Goal: Task Accomplishment & Management: Manage account settings

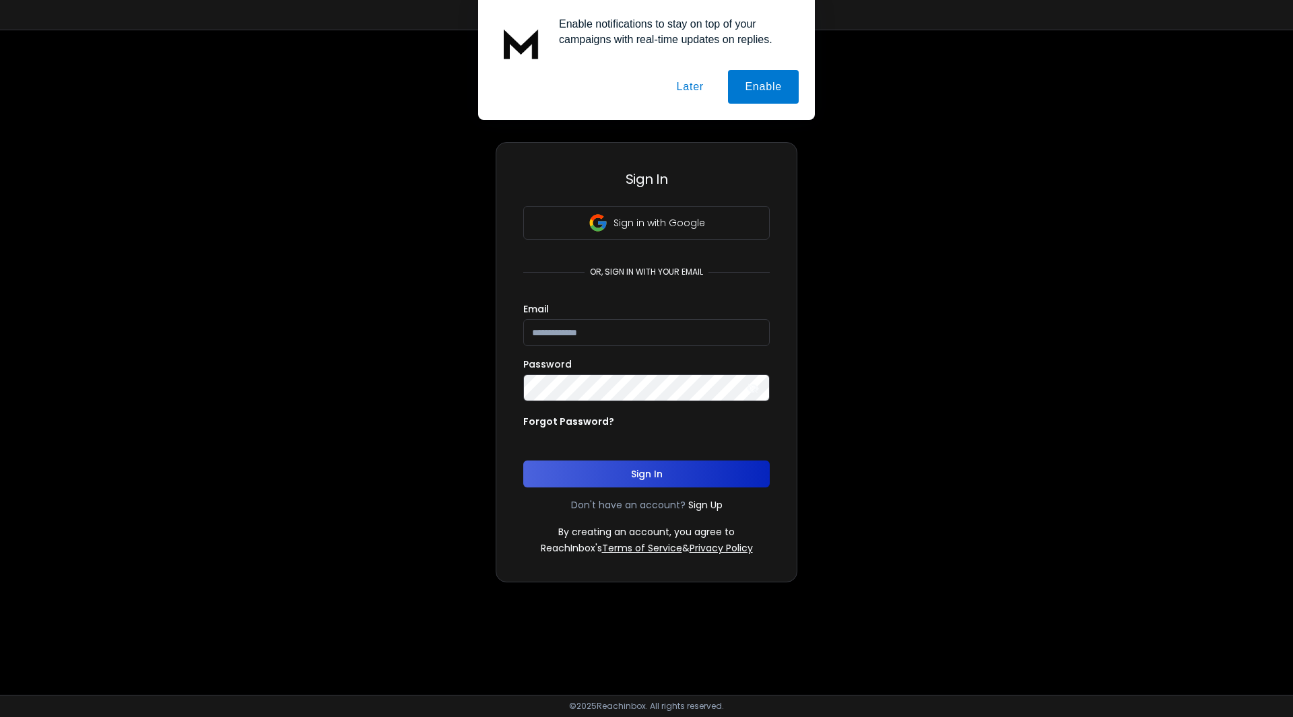
click at [575, 317] on div "Email" at bounding box center [646, 325] width 247 height 42
click at [575, 343] on input "email" at bounding box center [646, 332] width 247 height 27
paste input "**********"
type input "**********"
click at [604, 477] on button "Sign In" at bounding box center [646, 474] width 247 height 27
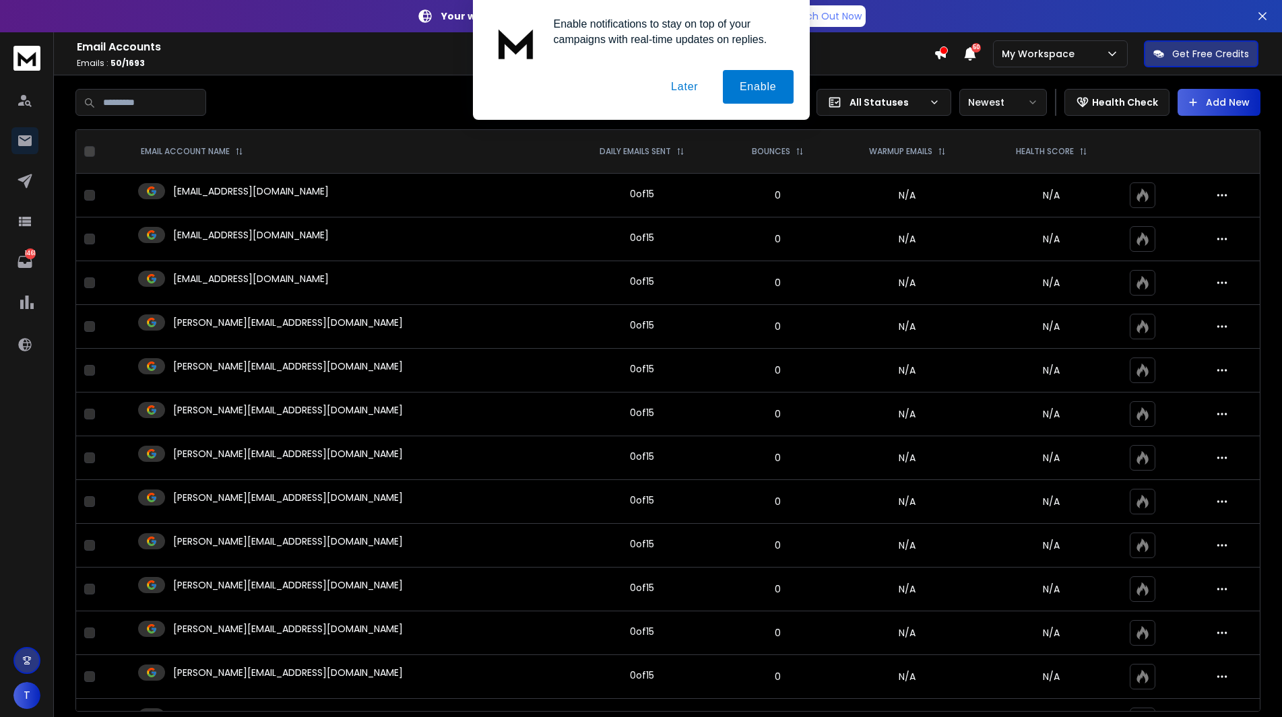
click at [691, 87] on button "Later" at bounding box center [684, 87] width 61 height 34
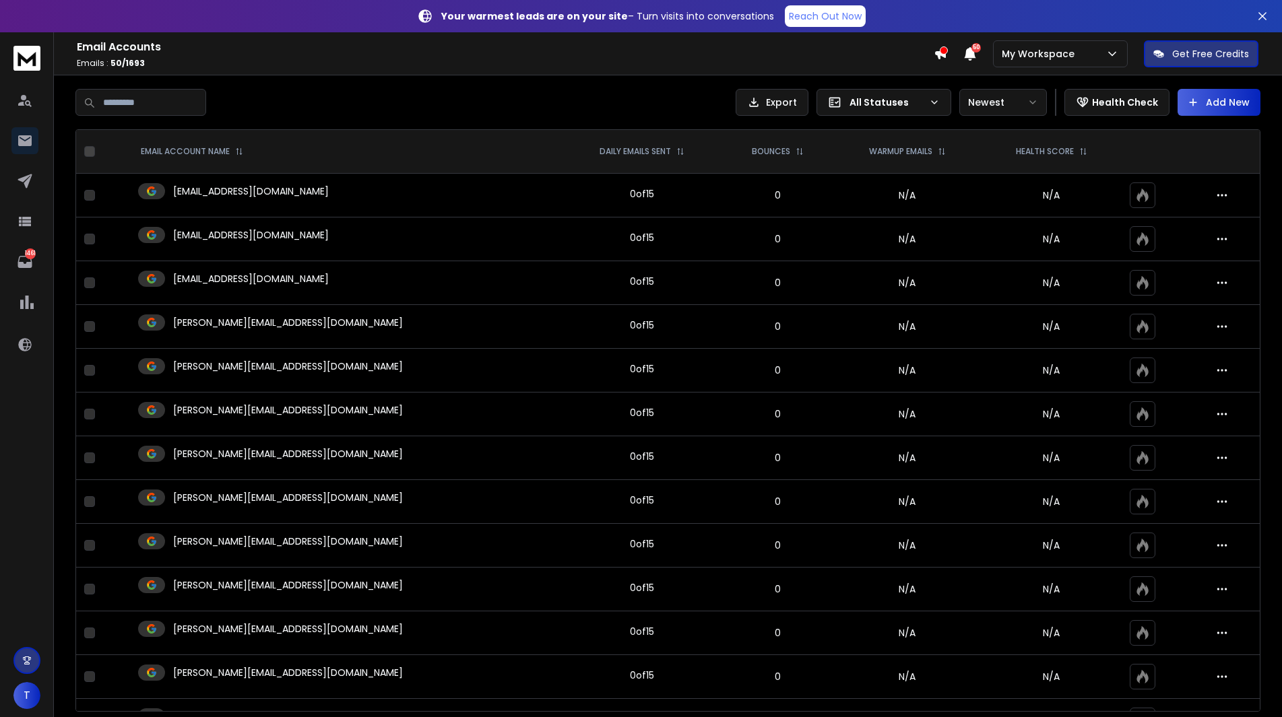
click at [1219, 100] on button "Add New" at bounding box center [1218, 102] width 83 height 27
click at [1194, 100] on icon at bounding box center [1192, 102] width 9 height 9
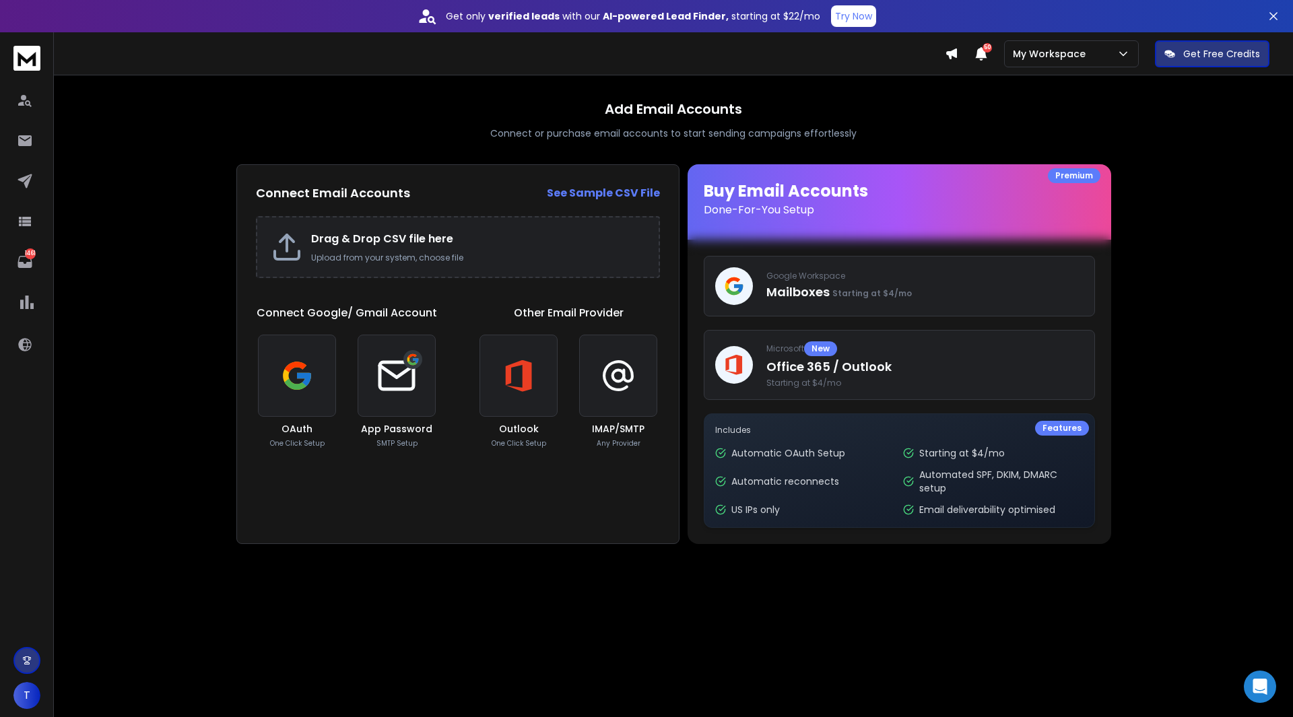
click at [304, 390] on icon at bounding box center [297, 376] width 34 height 40
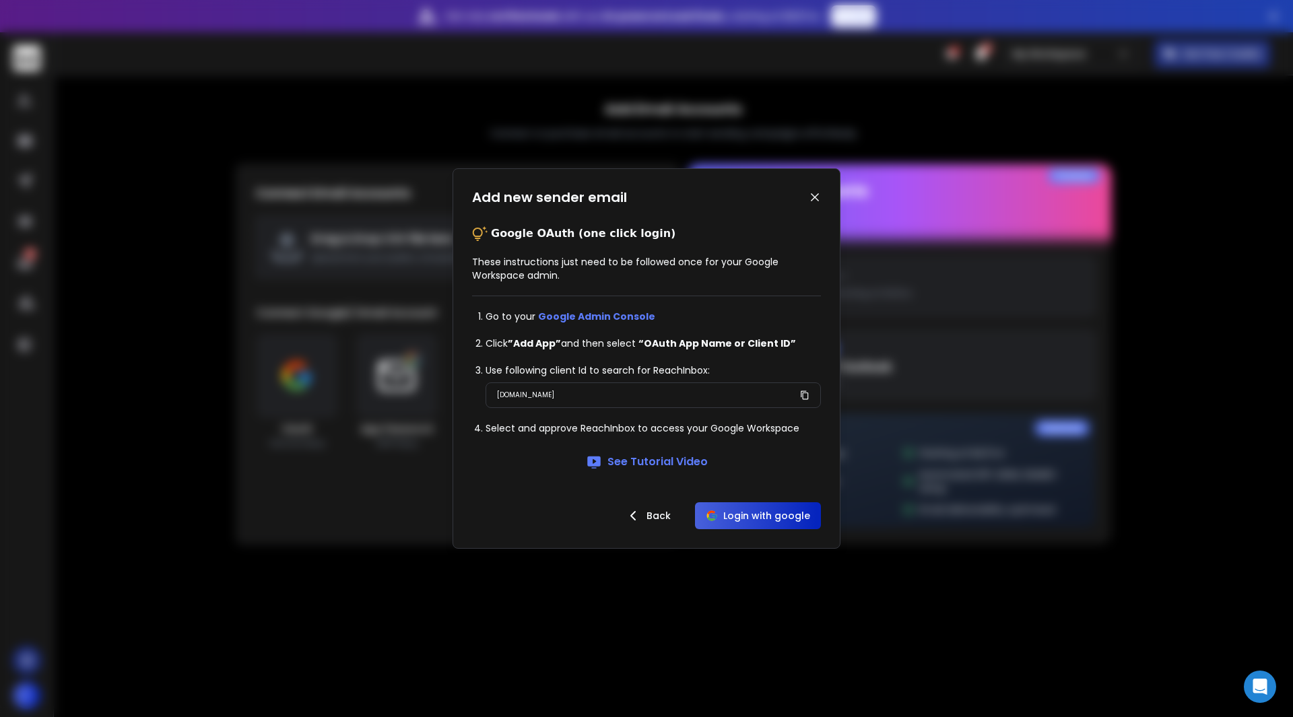
click at [743, 506] on button "Login with google" at bounding box center [758, 515] width 126 height 27
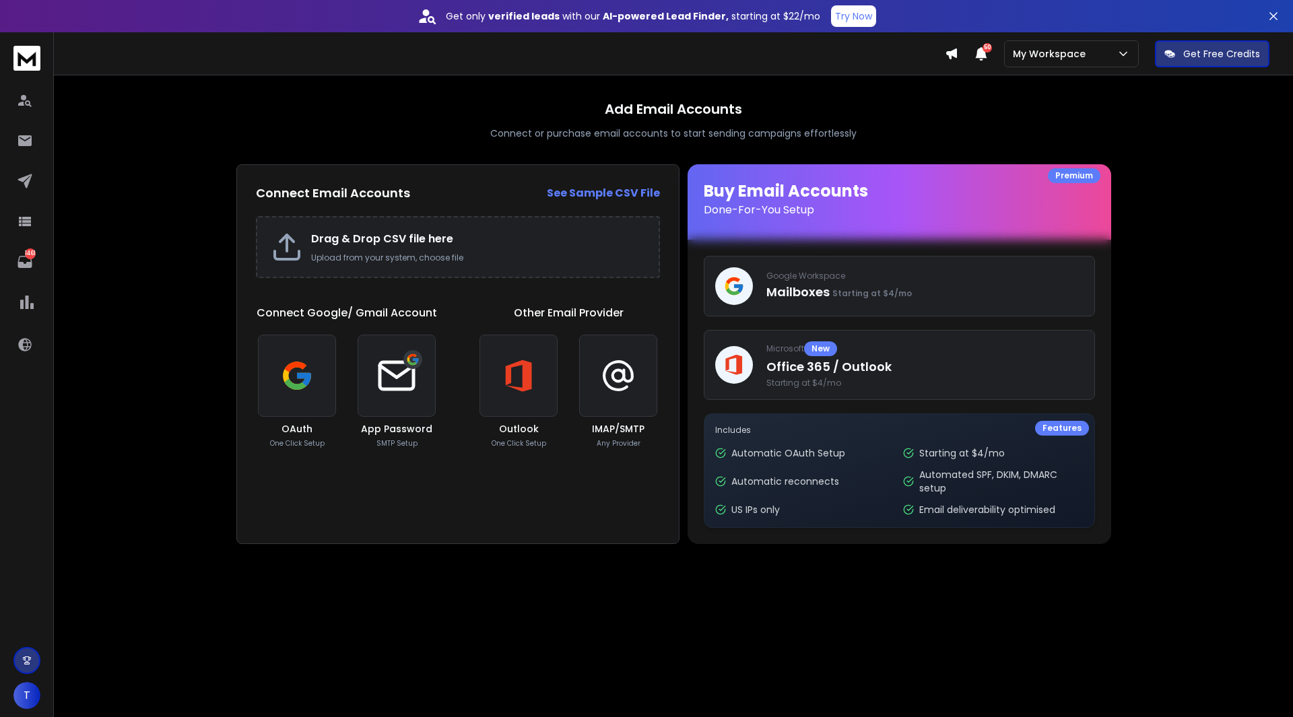
click at [300, 361] on icon at bounding box center [297, 376] width 34 height 40
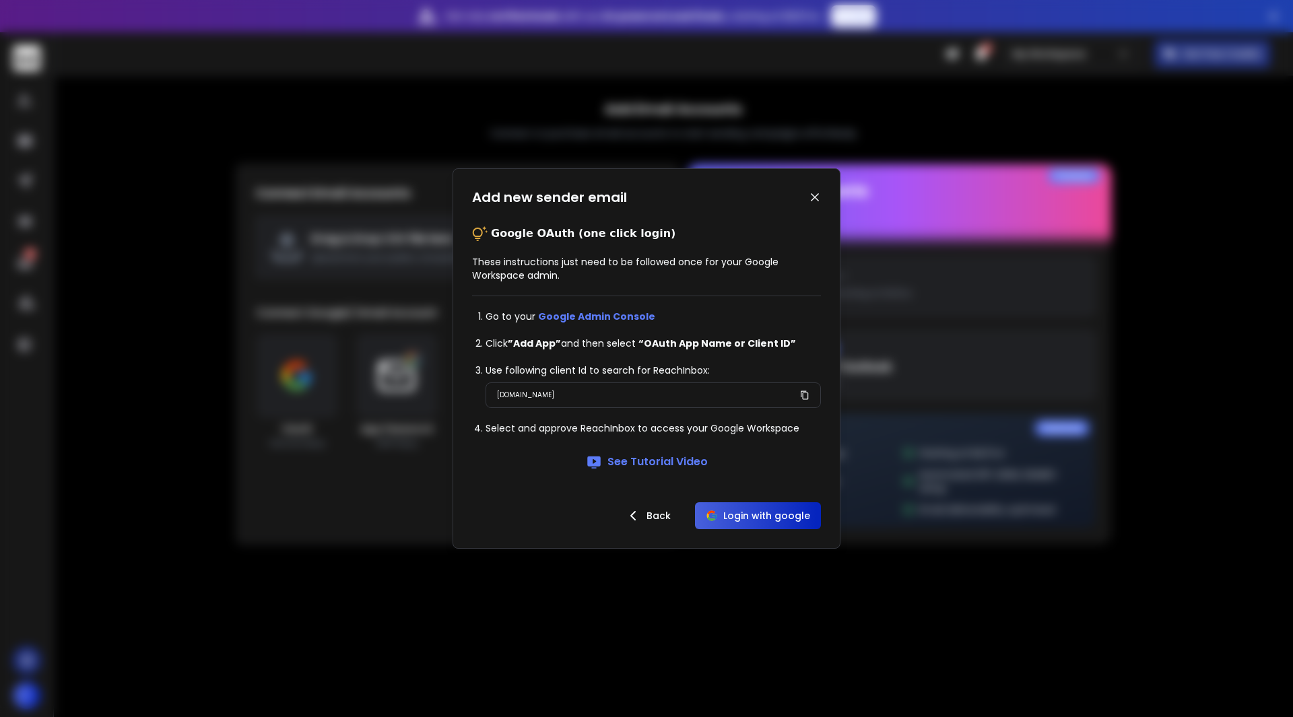
click at [754, 521] on button "Login with google" at bounding box center [758, 515] width 126 height 27
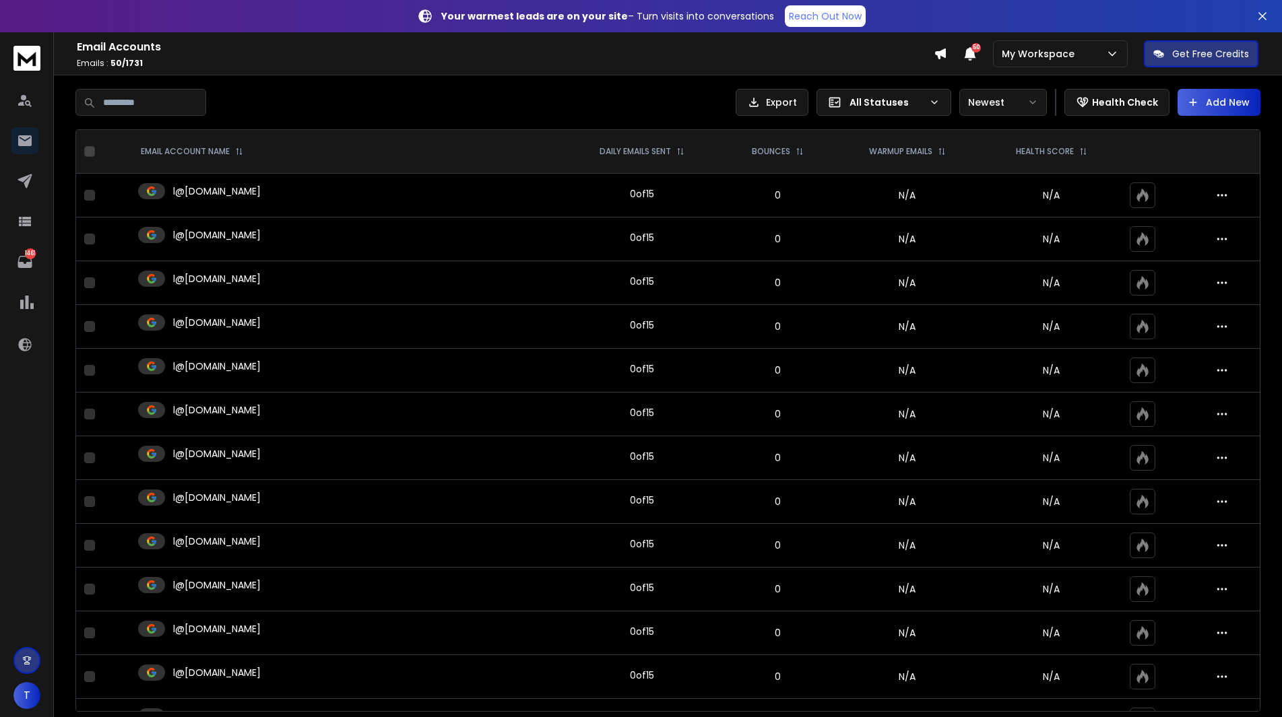
click at [1207, 100] on button "Add New" at bounding box center [1218, 102] width 83 height 27
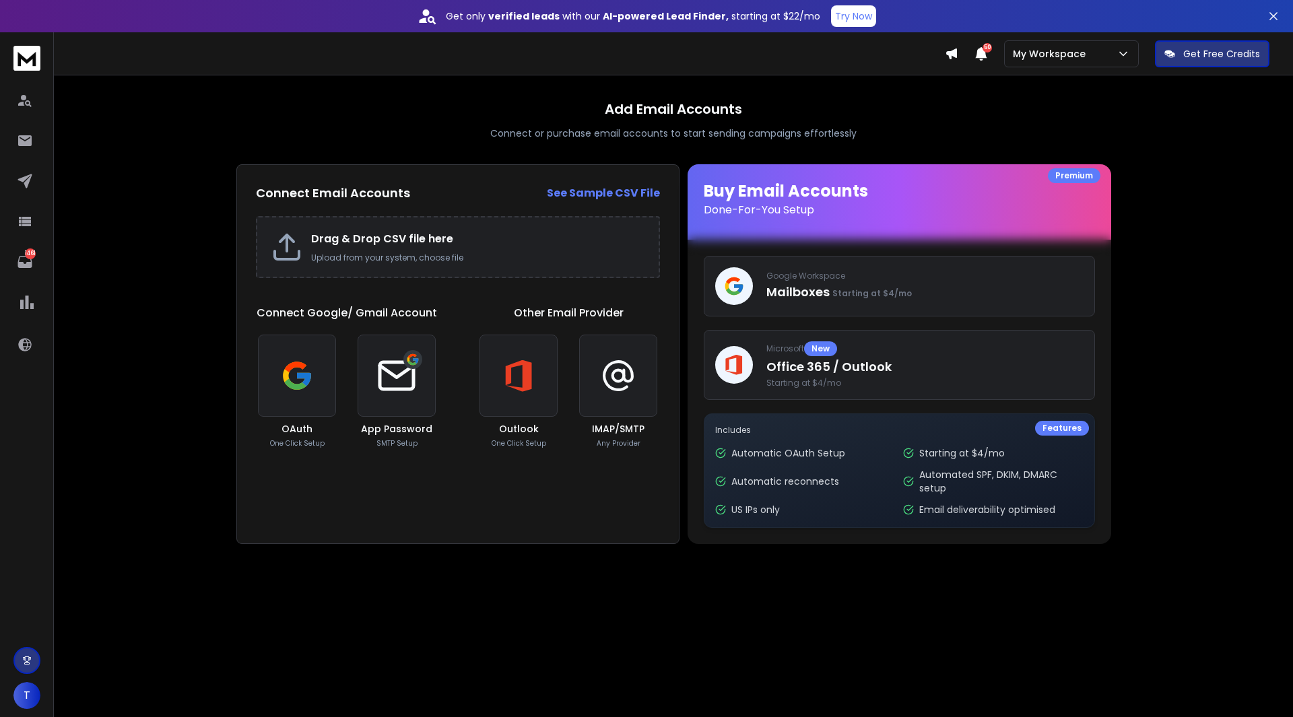
click at [300, 388] on icon at bounding box center [296, 384] width 22 height 11
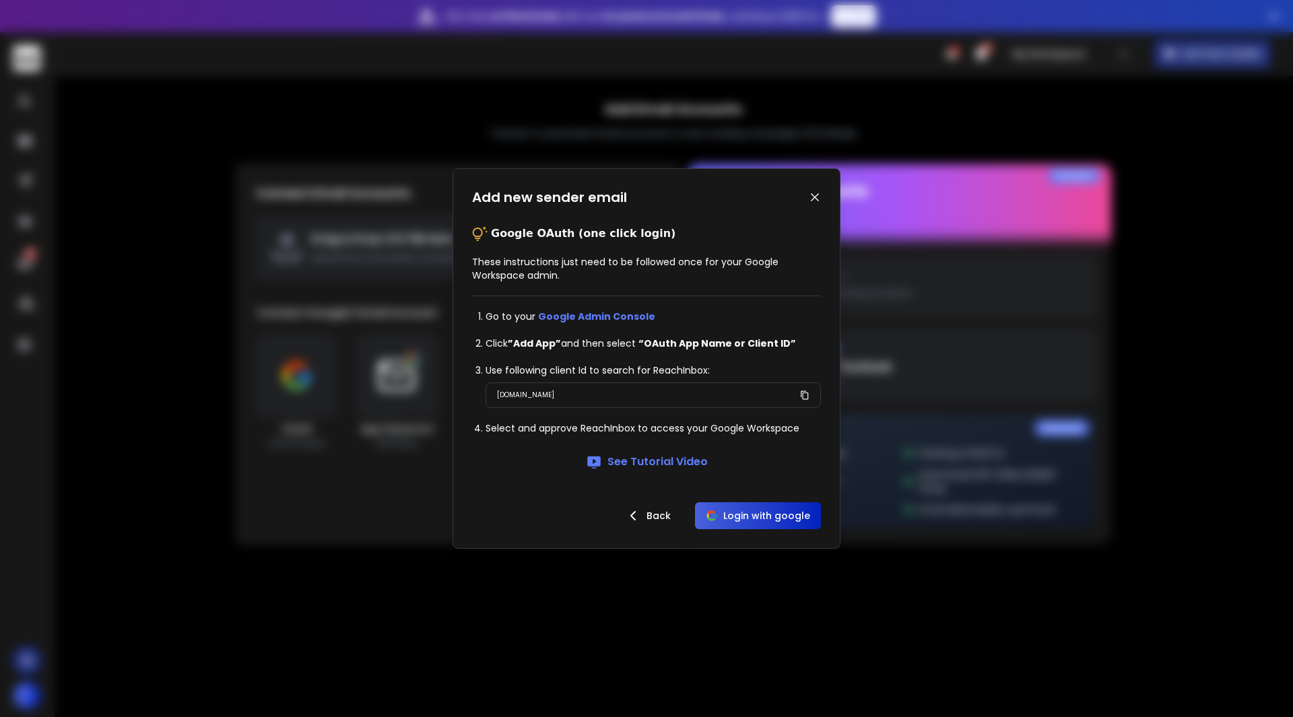
click at [741, 517] on button "Login with google" at bounding box center [758, 515] width 126 height 27
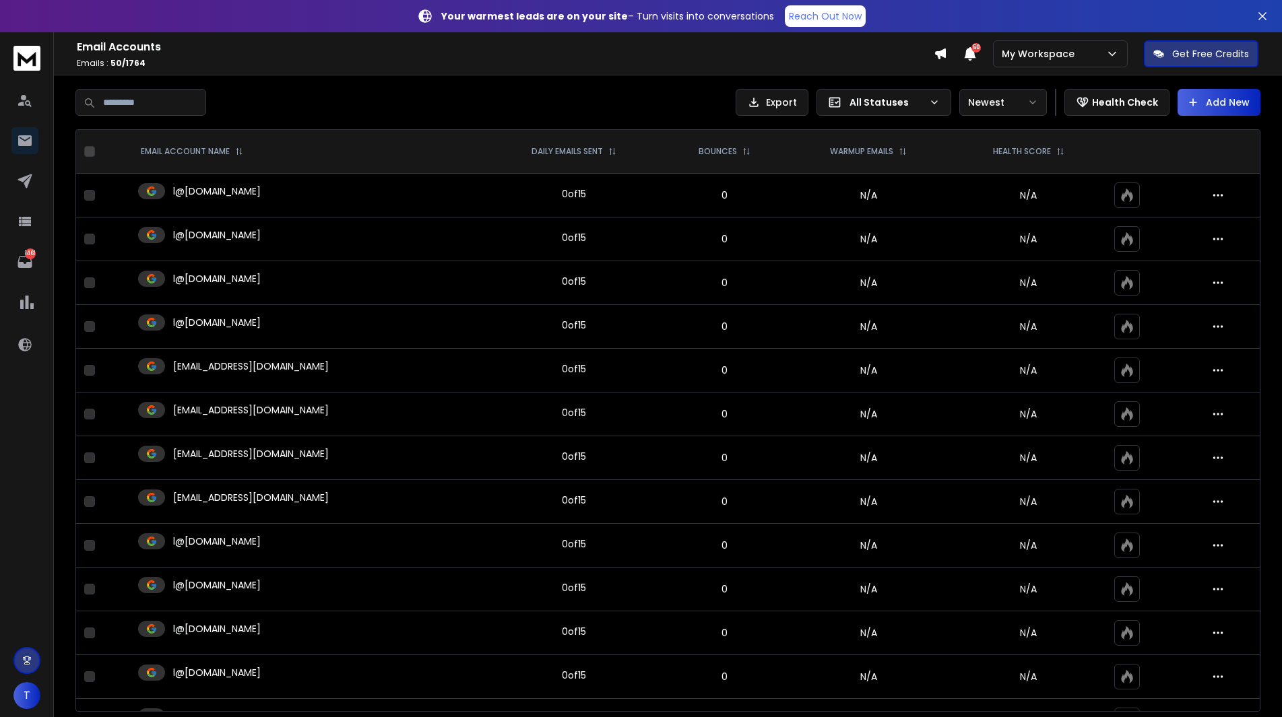
click at [1211, 102] on button "Add New" at bounding box center [1218, 102] width 83 height 27
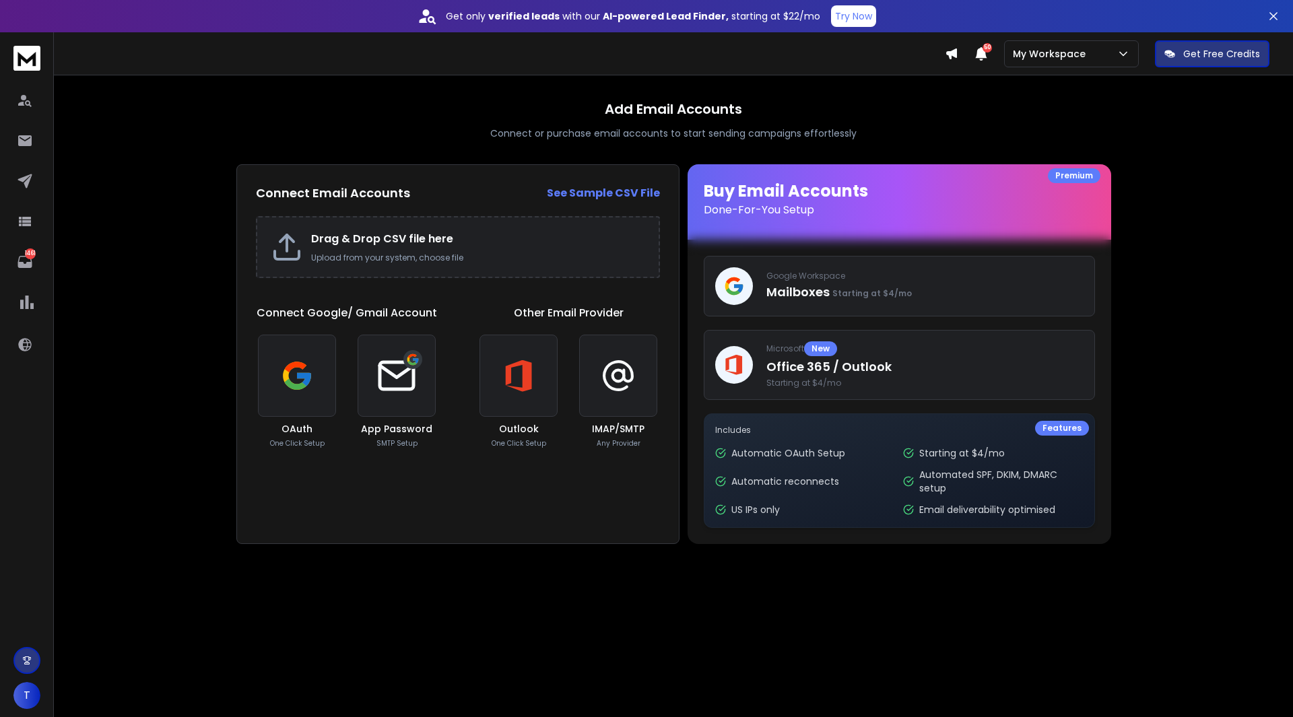
click at [311, 375] on icon at bounding box center [304, 379] width 14 height 13
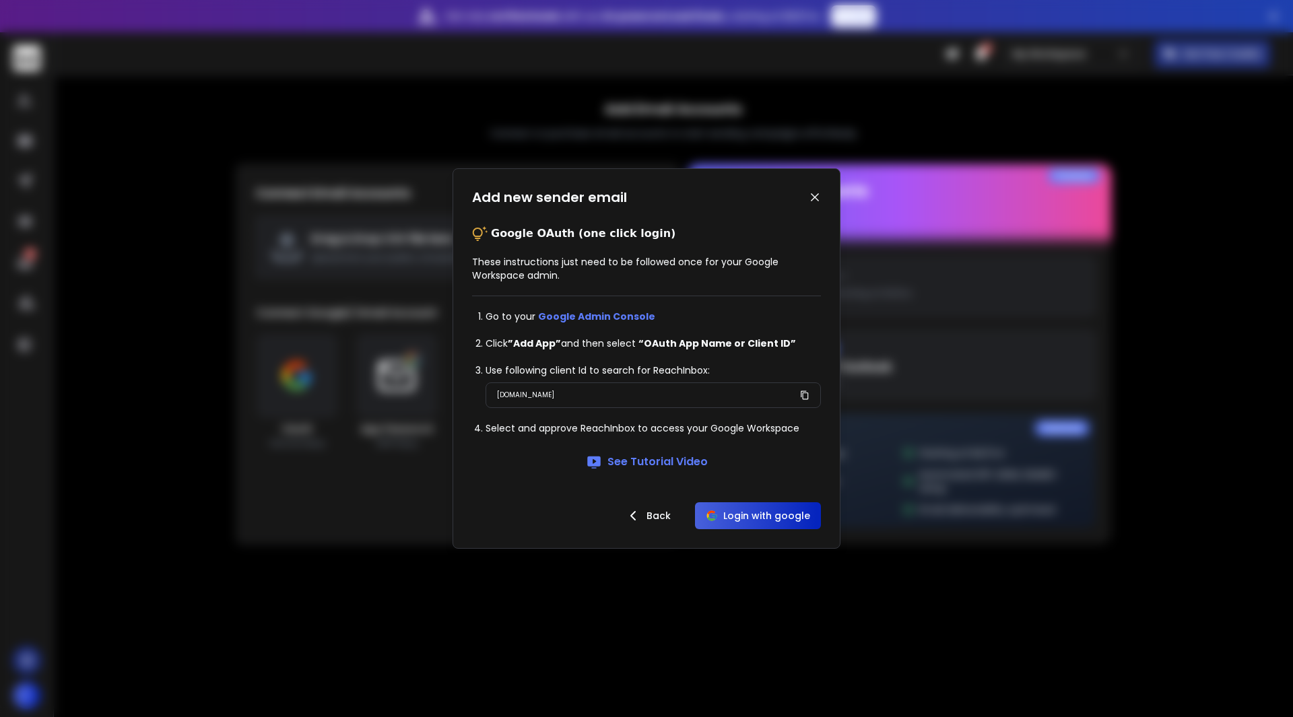
click at [740, 516] on button "Login with google" at bounding box center [758, 515] width 126 height 27
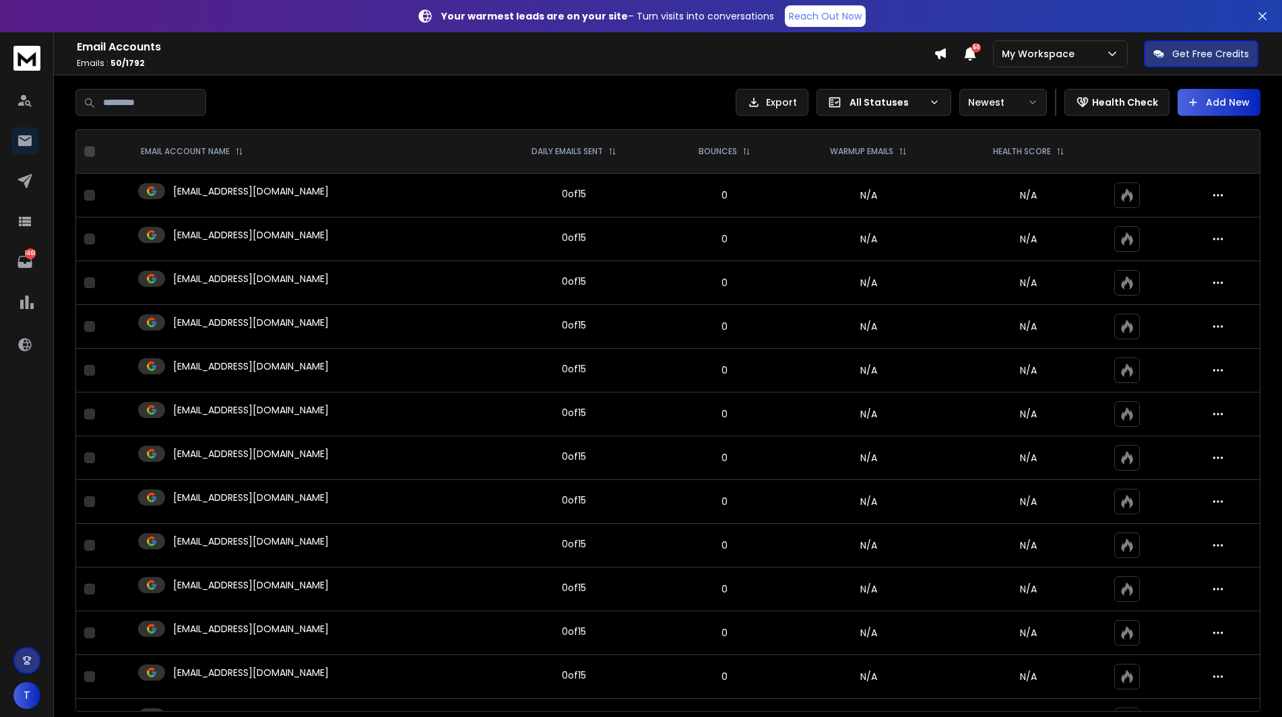
click at [1196, 96] on button "Add New" at bounding box center [1218, 102] width 83 height 27
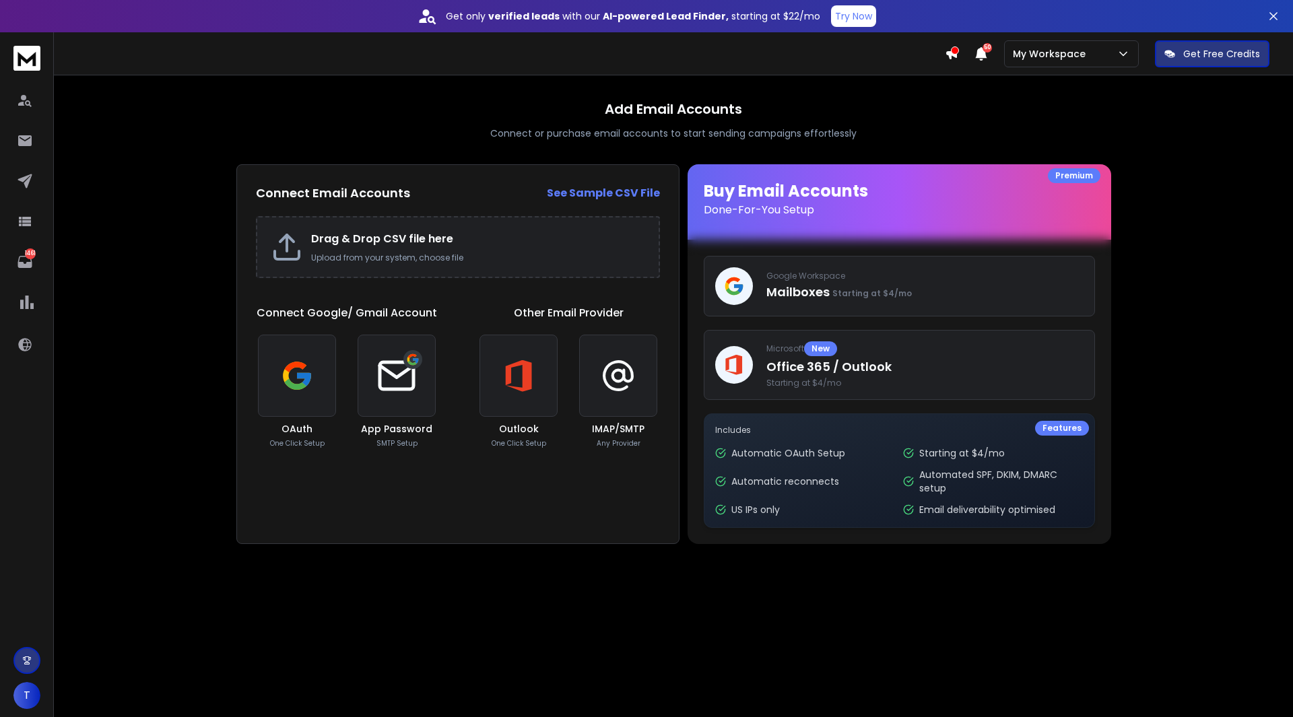
click at [300, 387] on icon at bounding box center [296, 384] width 22 height 11
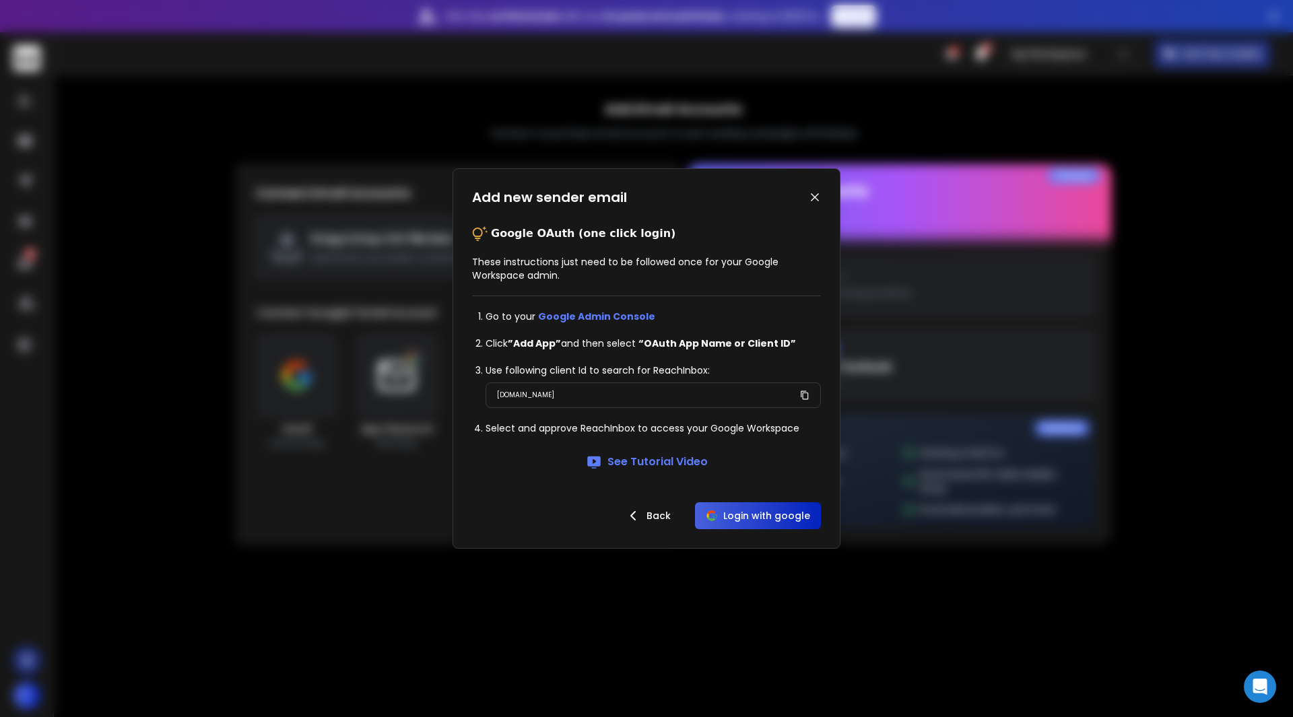
click at [769, 517] on button "Login with google" at bounding box center [758, 515] width 126 height 27
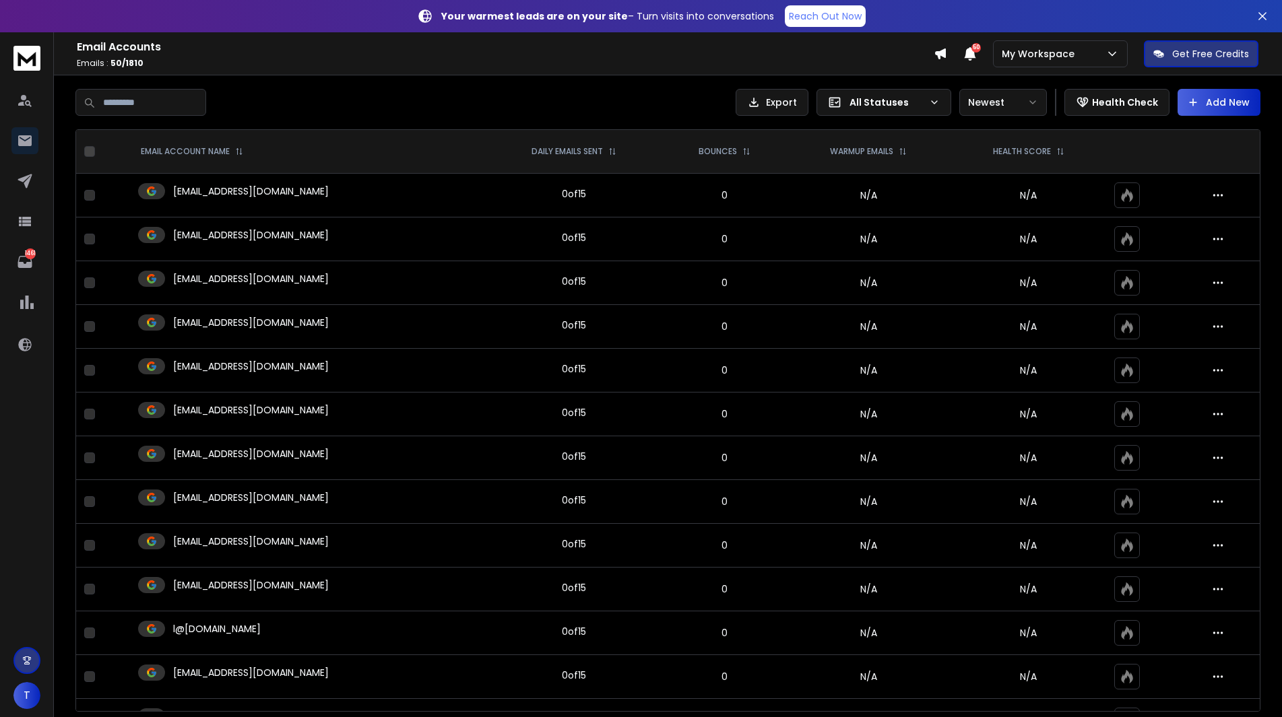
click at [1194, 104] on icon at bounding box center [1192, 101] width 7 height 7
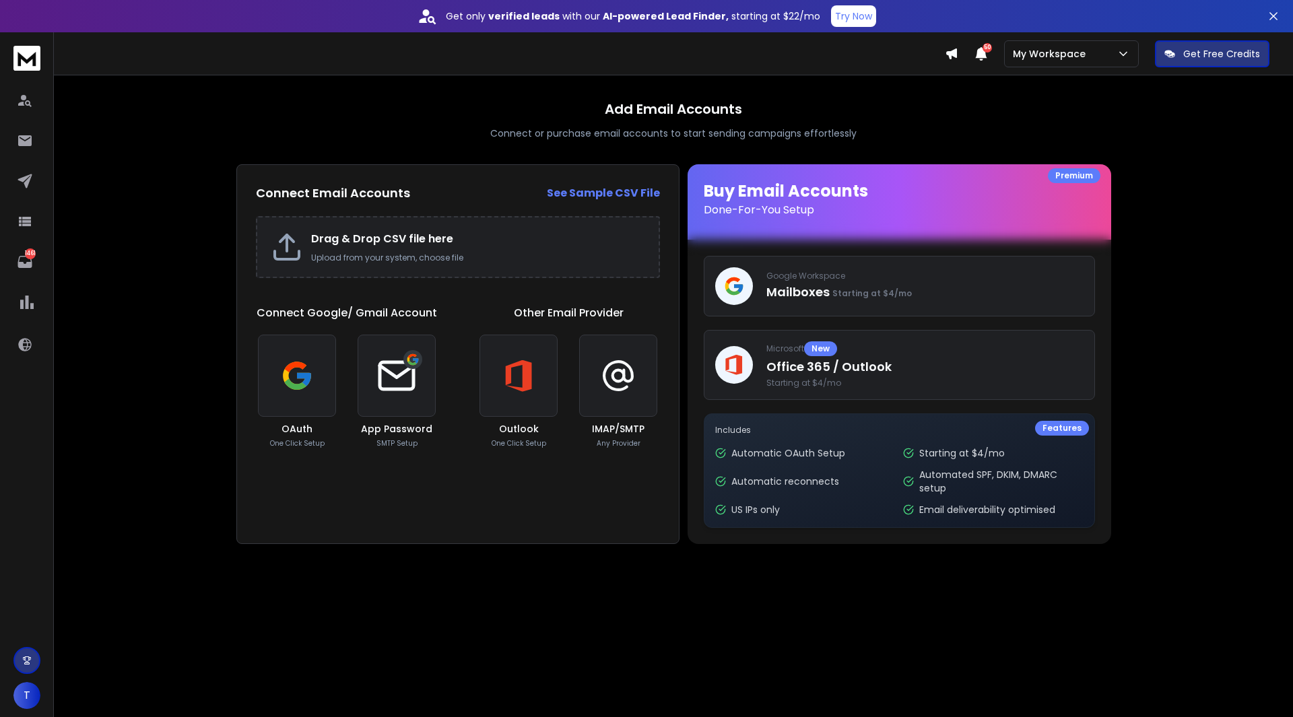
click at [316, 375] on div at bounding box center [297, 376] width 78 height 82
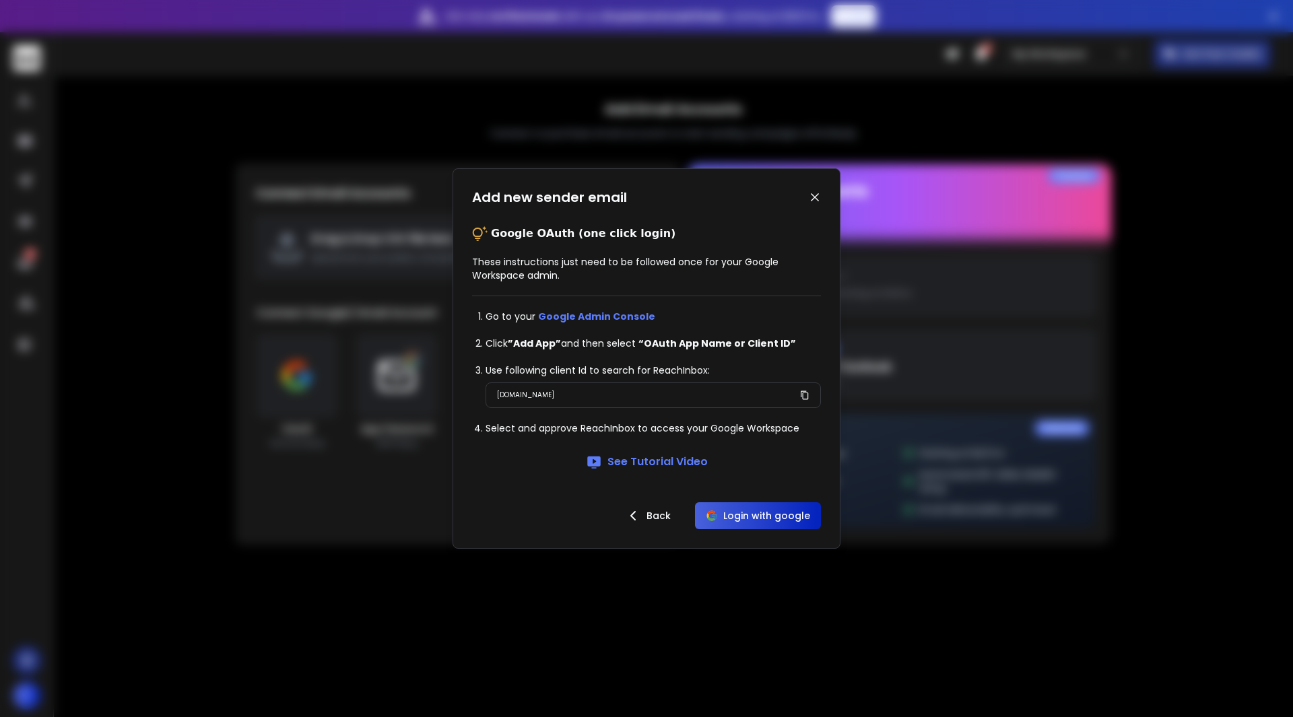
click at [727, 511] on button "Login with google" at bounding box center [758, 515] width 126 height 27
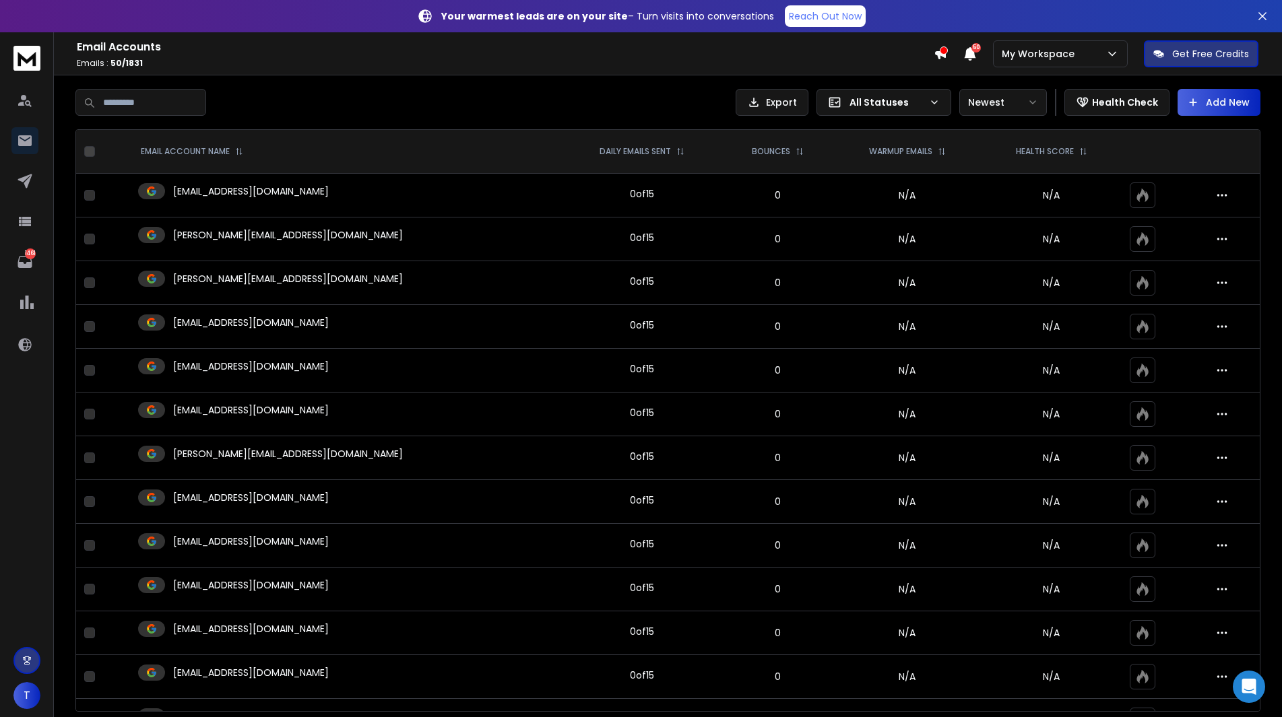
drag, startPoint x: 1219, startPoint y: 95, endPoint x: 1194, endPoint y: 103, distance: 26.2
click at [1217, 96] on button "Add New" at bounding box center [1218, 102] width 83 height 27
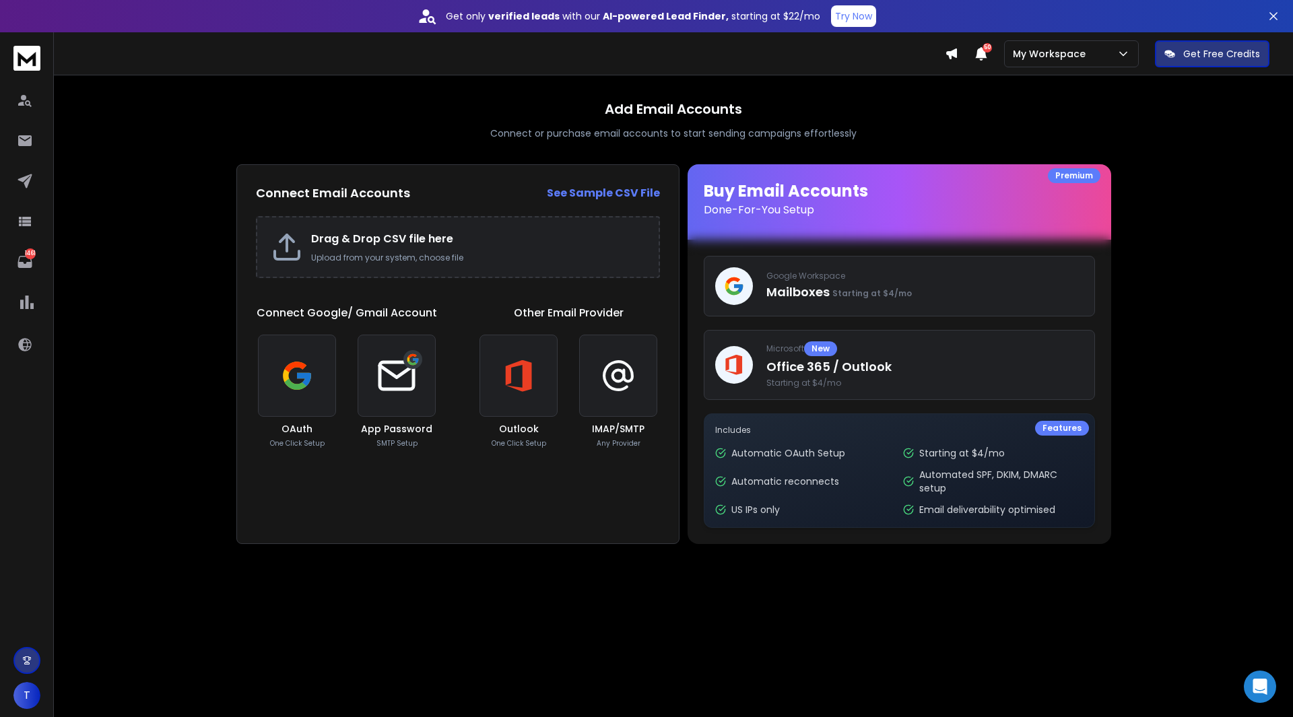
click at [286, 383] on icon at bounding box center [297, 376] width 34 height 40
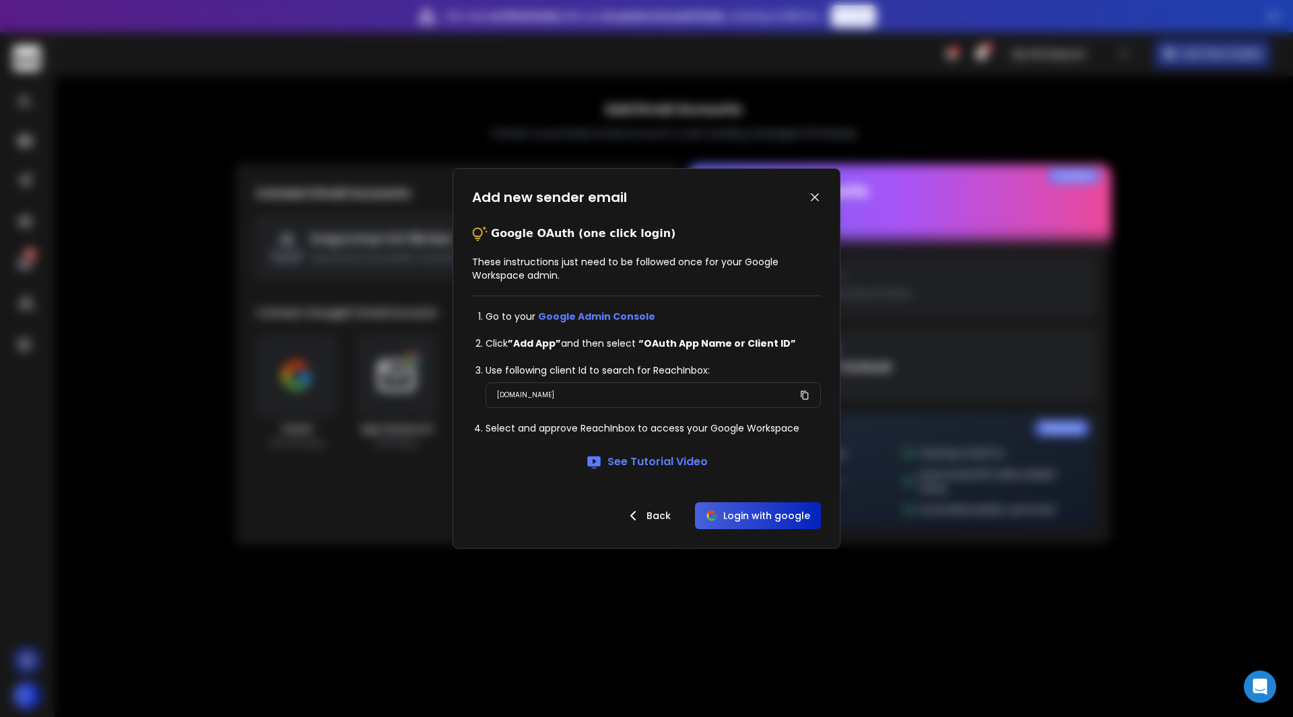
click at [742, 512] on button "Login with google" at bounding box center [758, 515] width 126 height 27
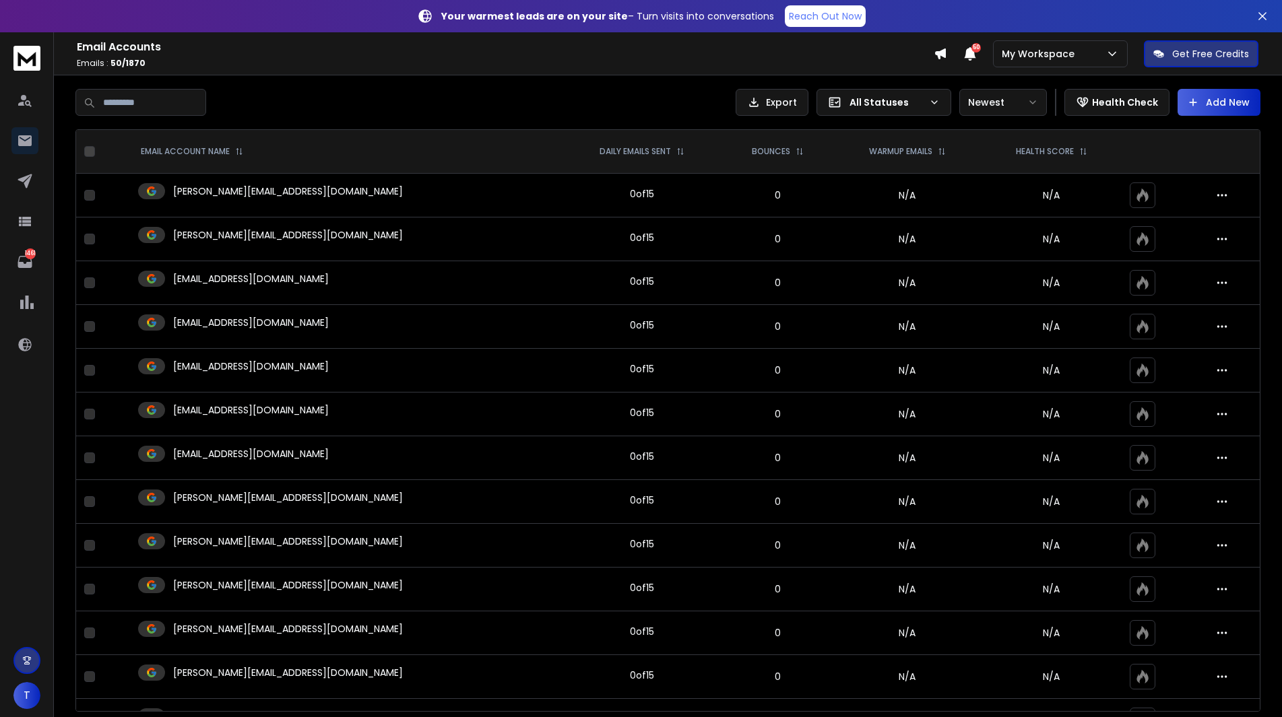
click at [1193, 100] on icon at bounding box center [1192, 102] width 9 height 9
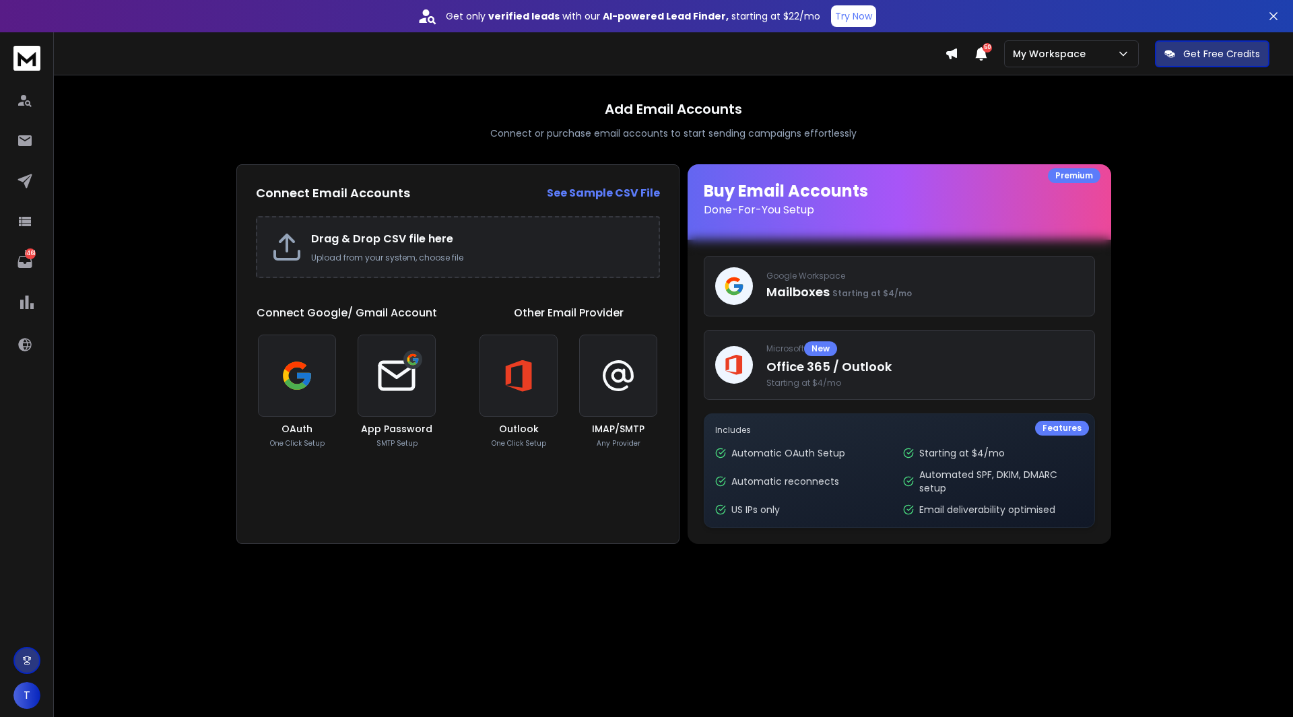
click at [298, 371] on icon at bounding box center [297, 376] width 34 height 40
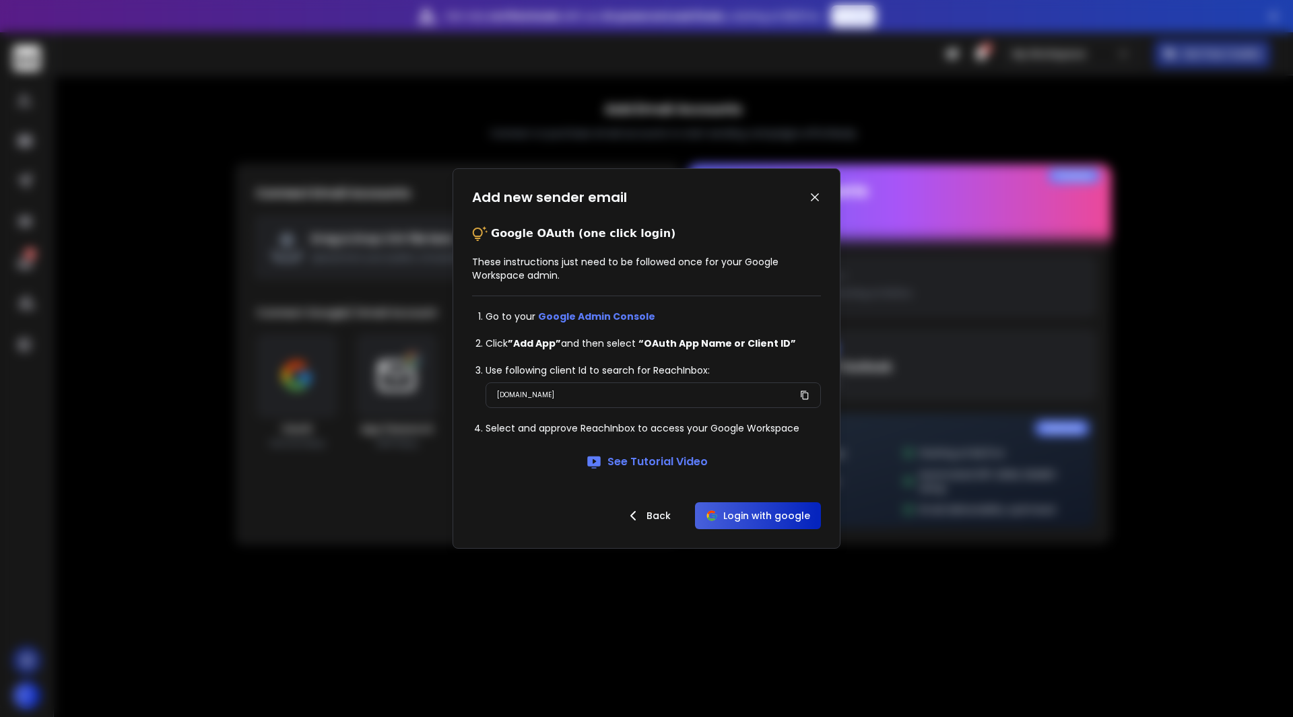
click at [733, 507] on button "Login with google" at bounding box center [758, 515] width 126 height 27
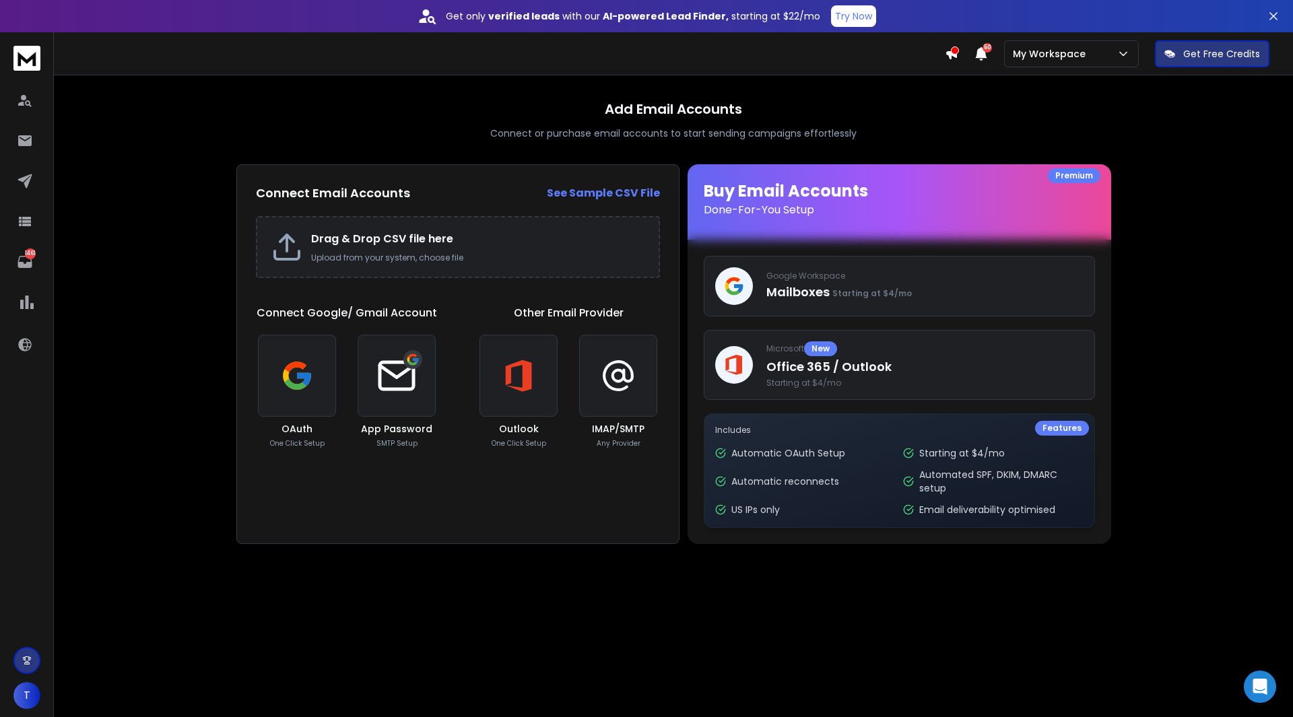
click at [317, 385] on div at bounding box center [297, 376] width 78 height 82
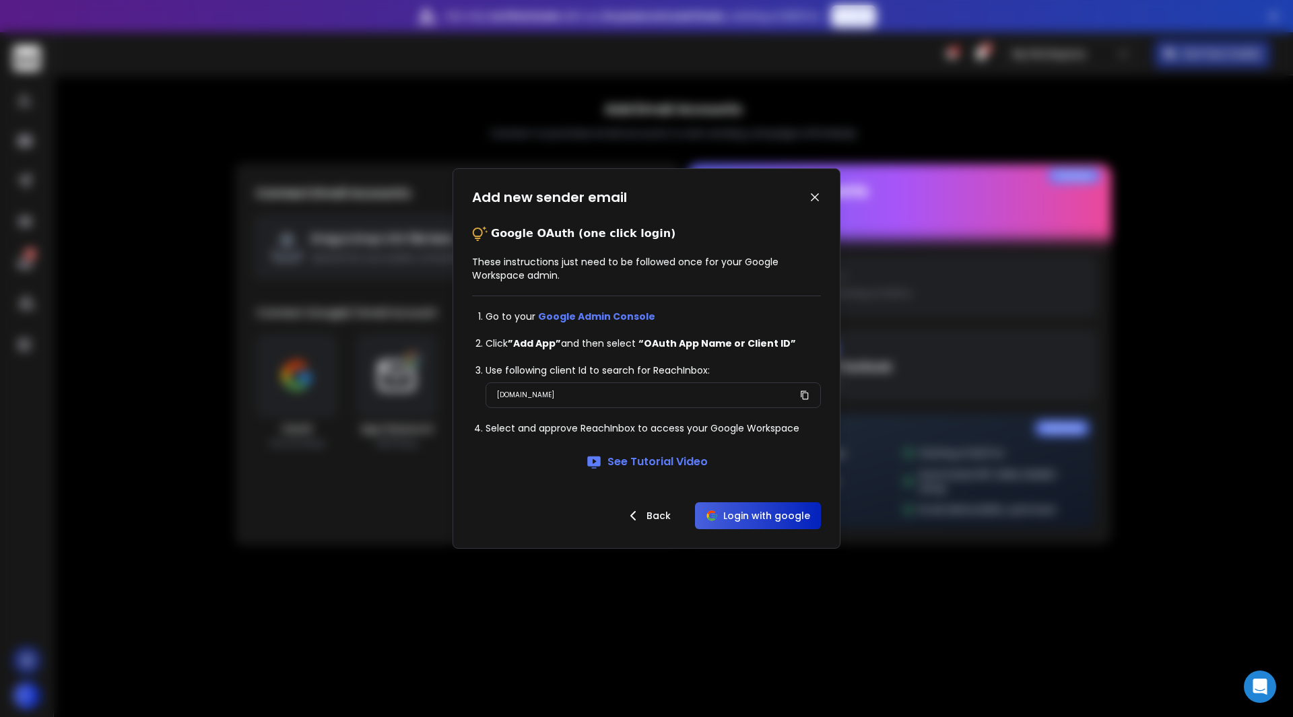
click at [730, 509] on button "Login with google" at bounding box center [758, 515] width 126 height 27
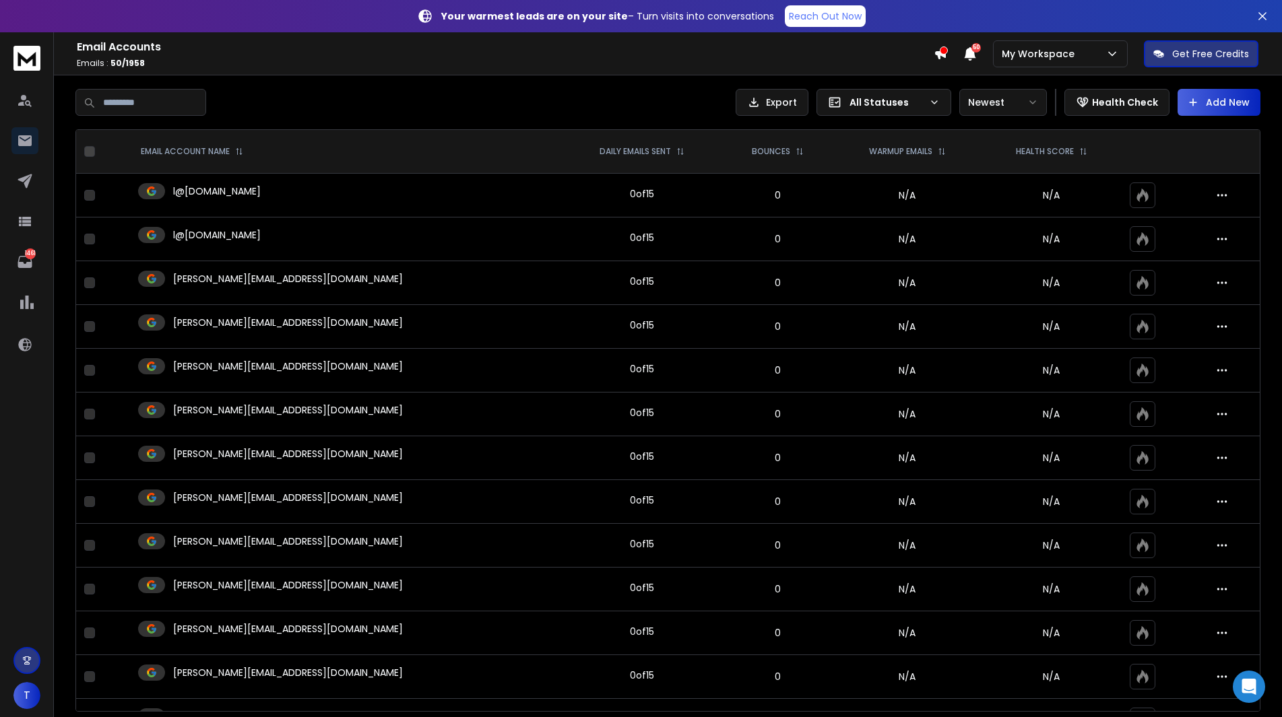
click at [1233, 95] on button "Add New" at bounding box center [1218, 102] width 83 height 27
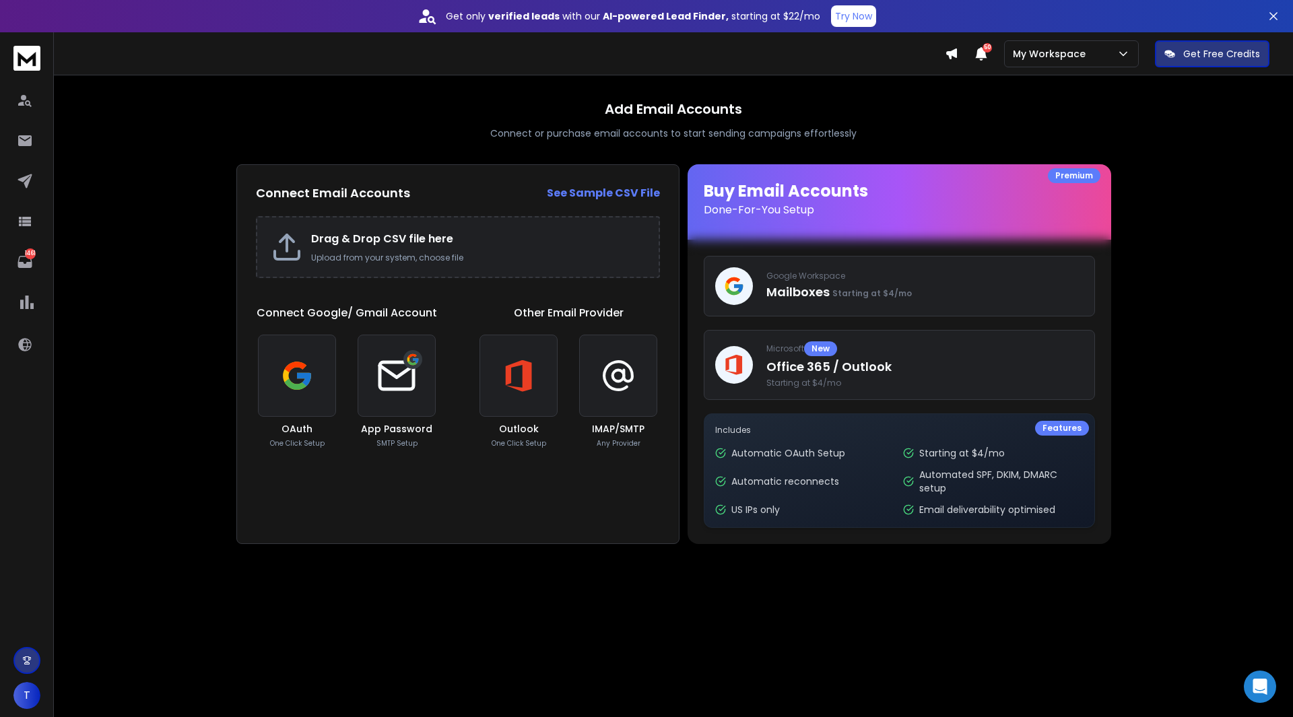
click at [321, 364] on div at bounding box center [297, 376] width 78 height 82
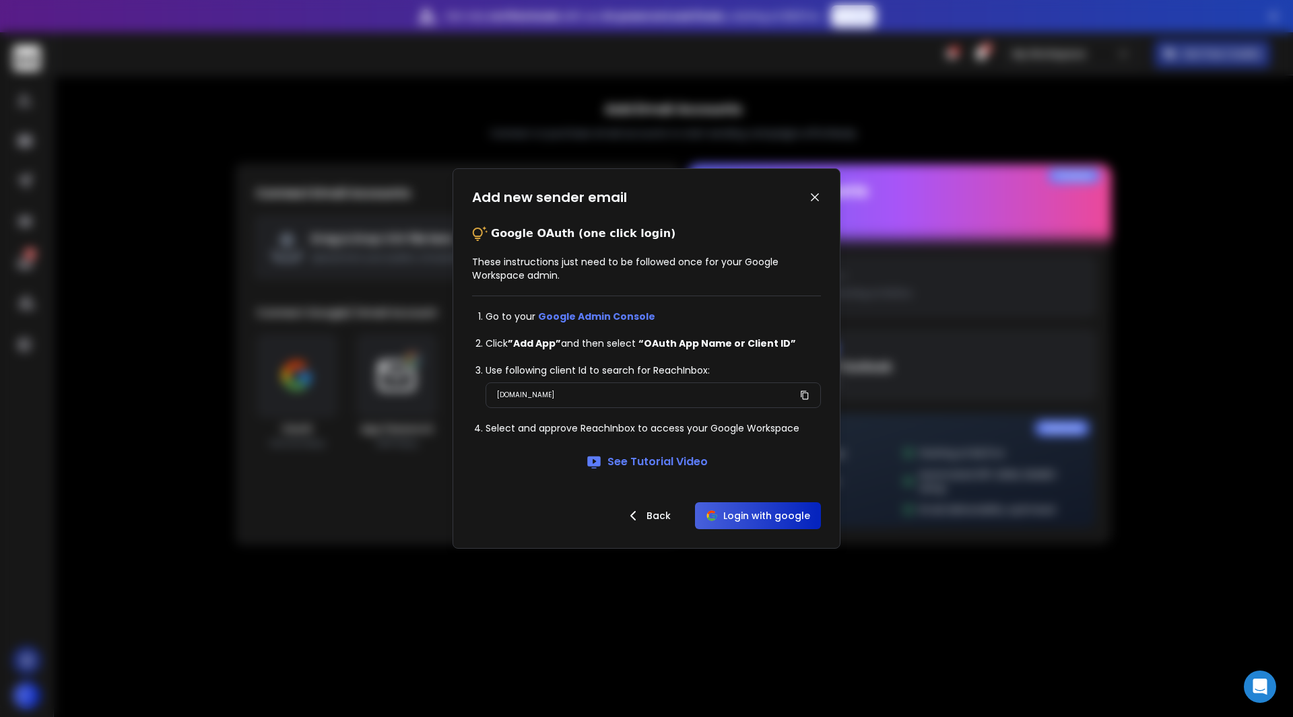
click at [759, 516] on button "Login with google" at bounding box center [758, 515] width 126 height 27
